Goal: Information Seeking & Learning: Check status

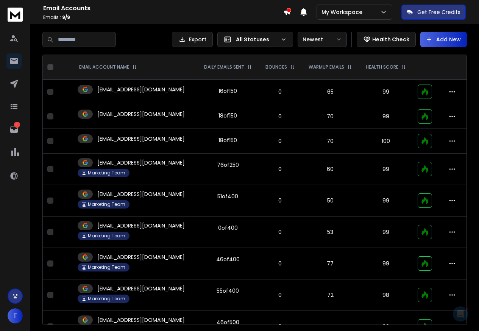
click at [12, 59] on icon at bounding box center [14, 61] width 8 height 6
click at [13, 82] on icon at bounding box center [14, 84] width 8 height 8
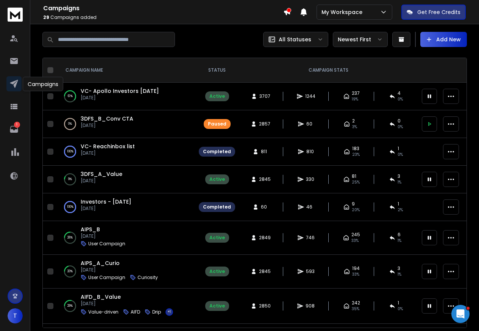
click at [83, 95] on p "[DATE]" at bounding box center [120, 98] width 78 height 6
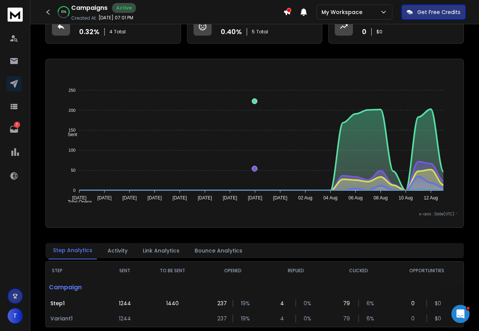
scroll to position [143, 0]
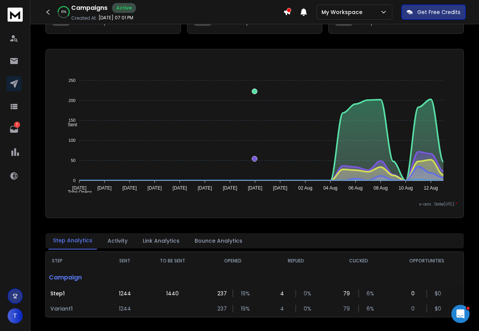
click at [82, 242] on button "Step Analytics" at bounding box center [72, 240] width 48 height 17
click at [83, 256] on th "STEP" at bounding box center [76, 260] width 61 height 18
click at [97, 256] on th "STEP" at bounding box center [76, 260] width 61 height 18
click at [110, 254] on th "SENT" at bounding box center [125, 260] width 36 height 18
click at [101, 256] on th "STEP" at bounding box center [76, 260] width 61 height 18
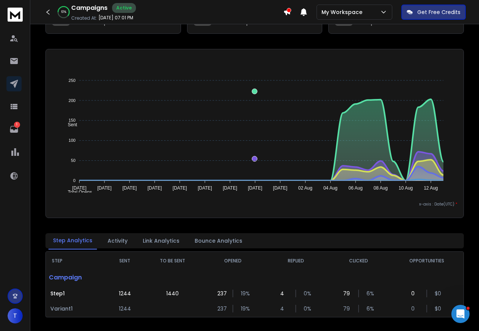
click at [107, 255] on th "SENT" at bounding box center [125, 260] width 36 height 18
drag, startPoint x: 476, startPoint y: 92, endPoint x: 477, endPoint y: 133, distance: 40.5
click at [477, 133] on div "Campaign VC- Apollo Investors [DATE] Analytics Leads Sequences Schedule Options…" at bounding box center [254, 106] width 449 height 449
drag, startPoint x: 476, startPoint y: 186, endPoint x: 477, endPoint y: 197, distance: 11.0
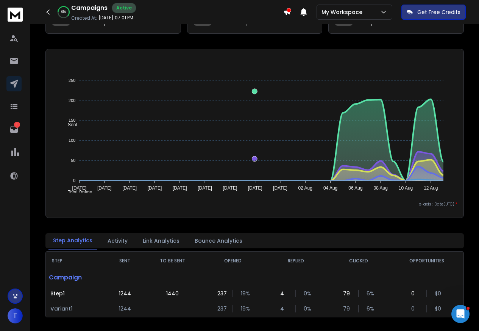
click at [477, 197] on div "Campaign VC- Apollo Investors [DATE] Analytics Leads Sequences Schedule Options…" at bounding box center [254, 106] width 449 height 449
click at [477, 313] on div "Campaign VC- Apollo Investors [DATE] Analytics Leads Sequences Schedule Options…" at bounding box center [254, 106] width 449 height 449
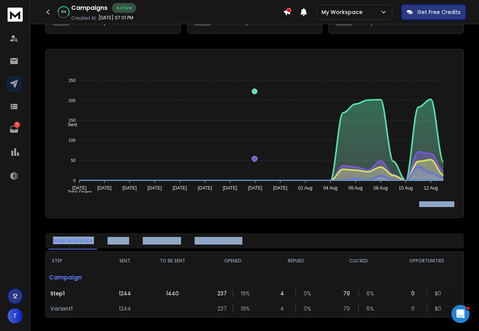
click at [97, 240] on div "Step Analytics Activity Link Analytics Bounce Analytics" at bounding box center [254, 240] width 418 height 15
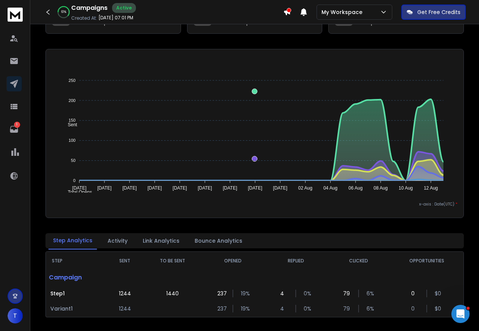
click at [114, 240] on button "Activity" at bounding box center [117, 240] width 29 height 17
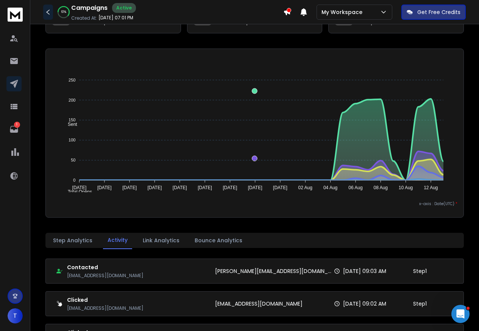
click at [46, 11] on icon at bounding box center [48, 12] width 7 height 7
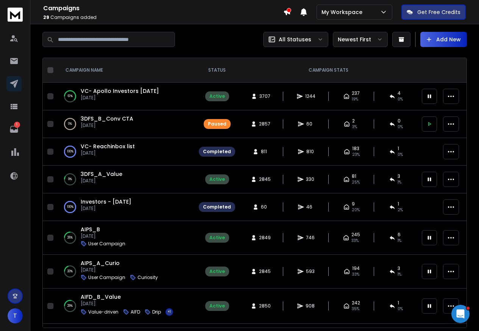
click at [53, 238] on button "button" at bounding box center [50, 237] width 6 height 6
click at [443, 238] on button "button" at bounding box center [451, 237] width 16 height 15
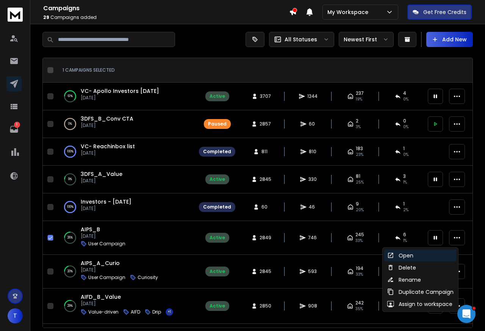
click at [409, 255] on div "Open" at bounding box center [400, 255] width 26 height 8
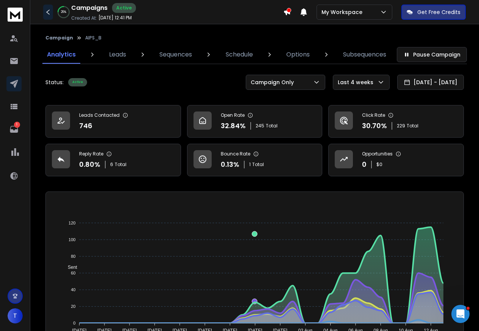
click at [46, 12] on icon at bounding box center [48, 12] width 7 height 7
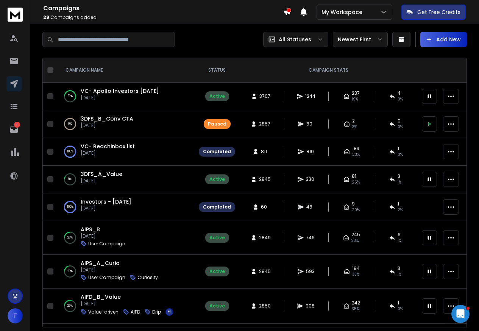
click at [443, 238] on button "button" at bounding box center [451, 237] width 16 height 15
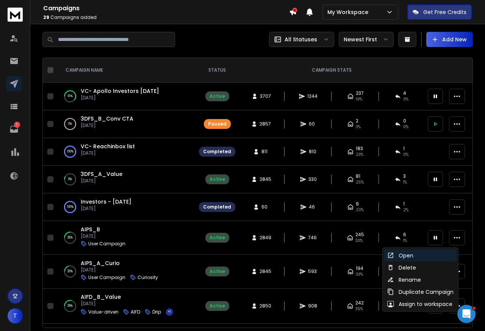
click at [410, 255] on div "Open" at bounding box center [400, 255] width 26 height 8
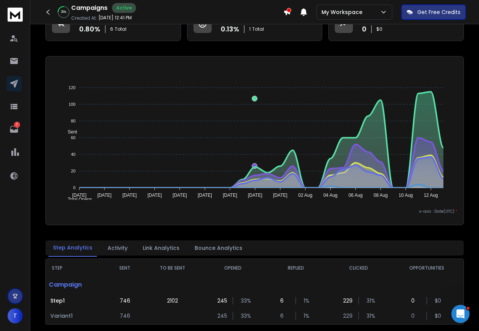
scroll to position [143, 0]
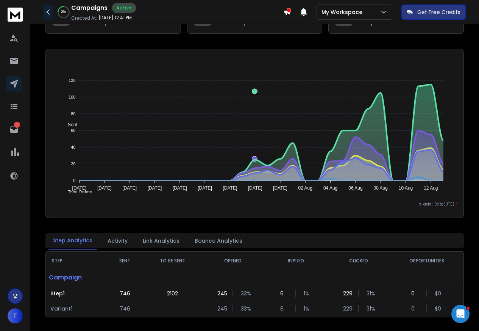
click at [46, 12] on icon at bounding box center [48, 12] width 7 height 7
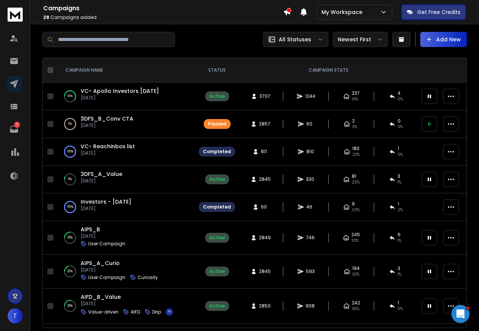
click at [443, 301] on button "button" at bounding box center [451, 305] width 16 height 15
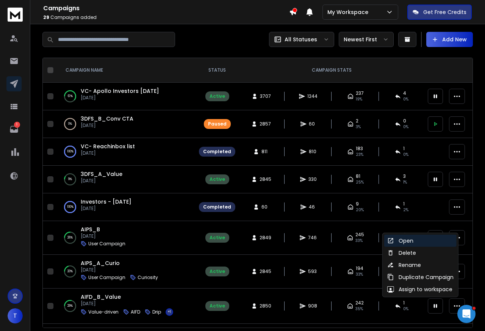
click at [407, 240] on div "Open" at bounding box center [400, 241] width 26 height 8
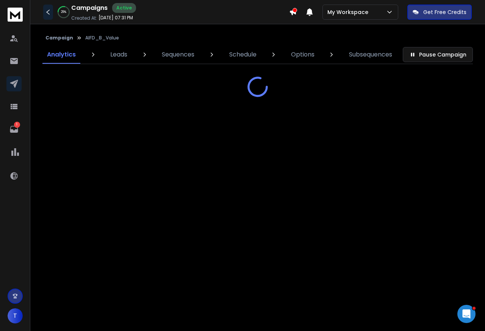
click at [45, 12] on icon at bounding box center [48, 12] width 7 height 7
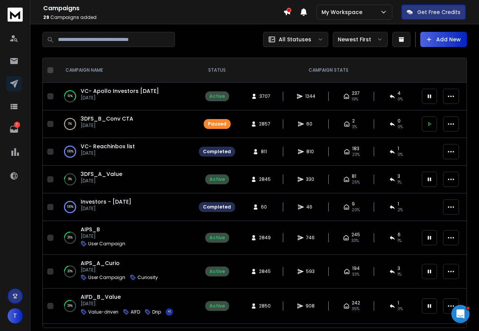
click at [443, 304] on button "button" at bounding box center [451, 305] width 16 height 15
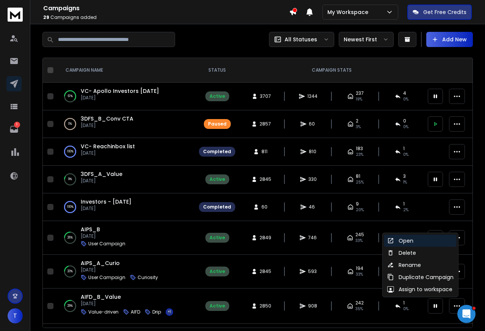
click at [240, 287] on td "2845 593 194 33 % 3 1 %" at bounding box center [331, 271] width 183 height 34
